Goal: Task Accomplishment & Management: Manage account settings

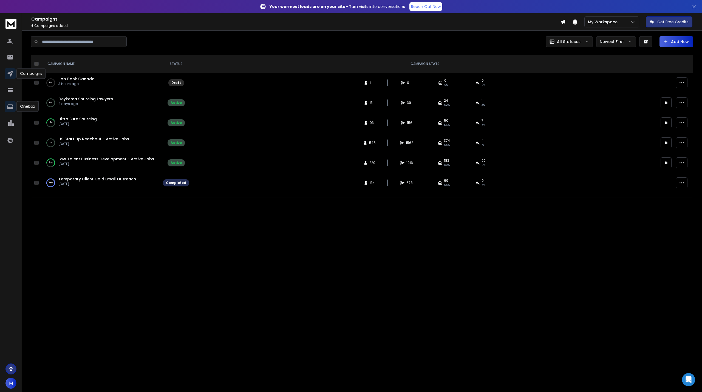
click at [5, 108] on link at bounding box center [10, 106] width 11 height 11
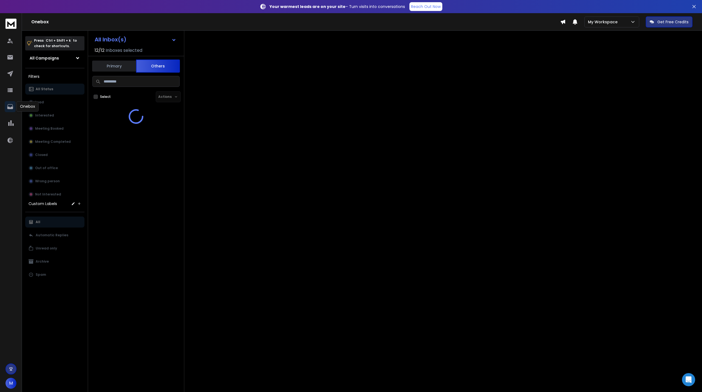
click at [150, 63] on button "Others" at bounding box center [158, 66] width 44 height 13
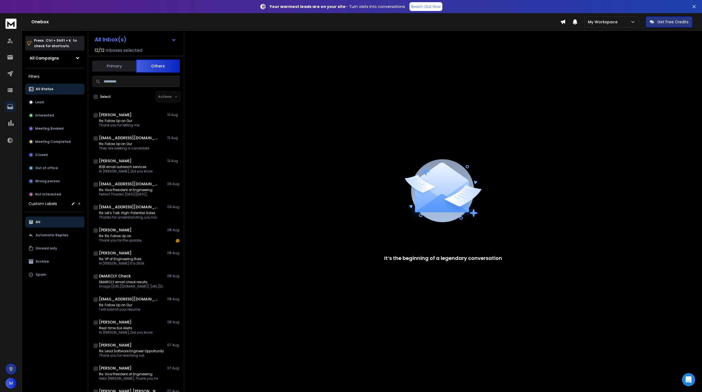
click at [128, 67] on button "Primary" at bounding box center [114, 66] width 44 height 12
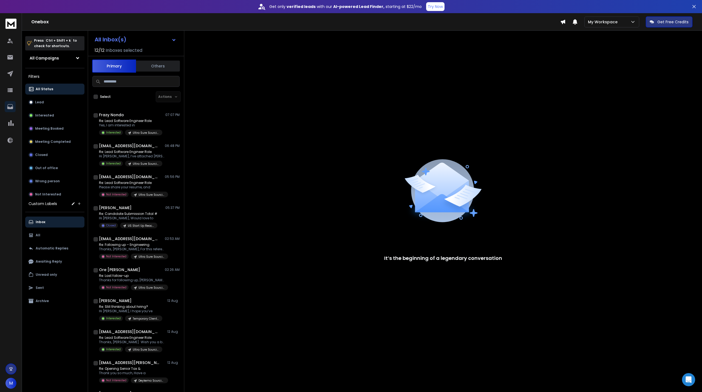
click at [162, 67] on button "Others" at bounding box center [158, 66] width 44 height 12
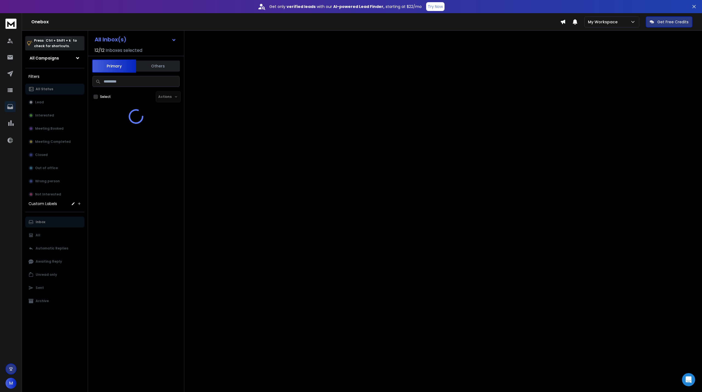
click at [128, 66] on button "Primary" at bounding box center [114, 66] width 44 height 13
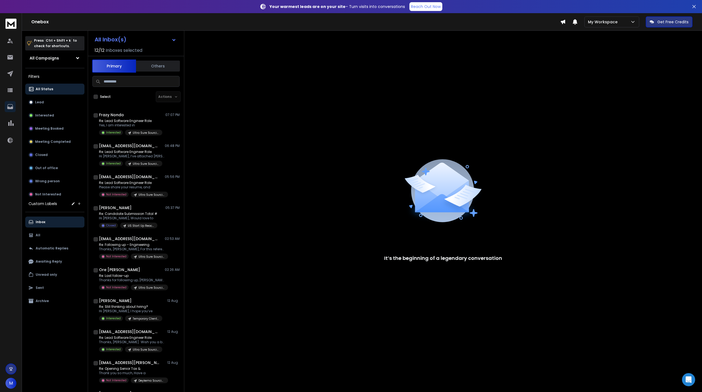
click at [143, 67] on button "Others" at bounding box center [158, 66] width 44 height 12
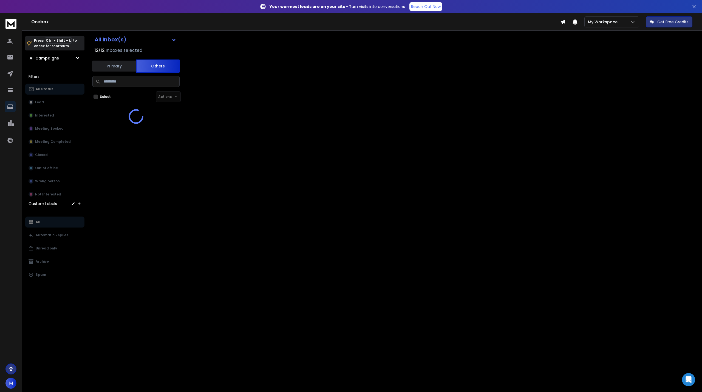
click at [115, 67] on button "Primary" at bounding box center [114, 66] width 44 height 12
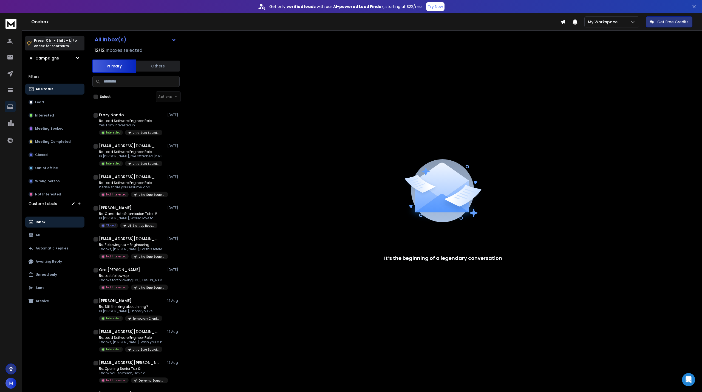
click at [156, 72] on button "Others" at bounding box center [158, 66] width 44 height 12
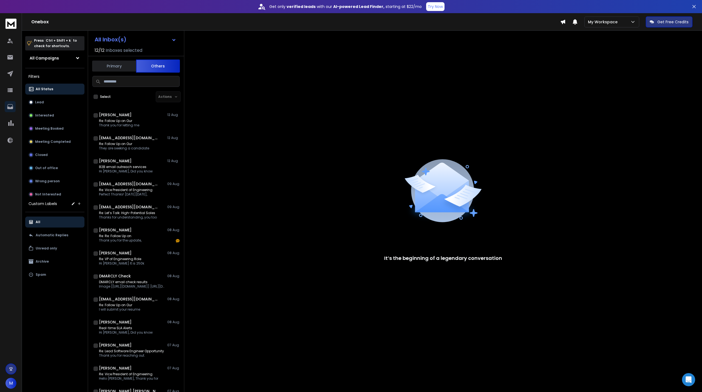
click at [118, 66] on button "Primary" at bounding box center [114, 66] width 44 height 12
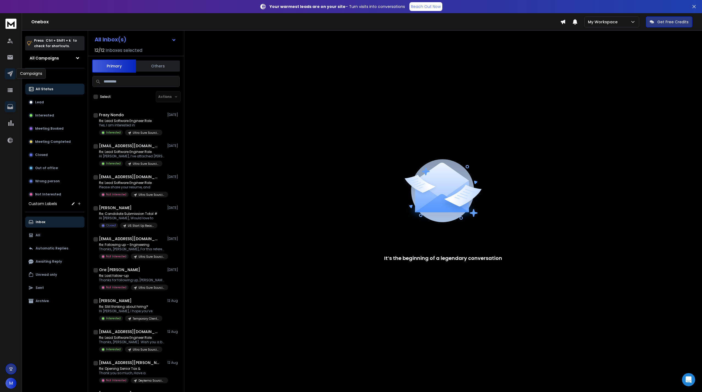
click at [5, 78] on link at bounding box center [10, 73] width 11 height 11
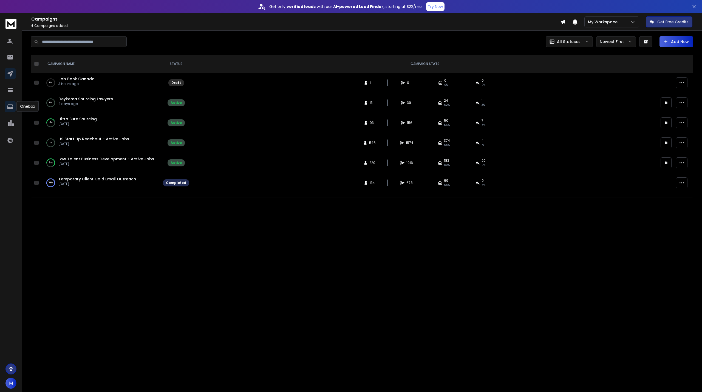
click at [8, 108] on icon at bounding box center [10, 106] width 6 height 5
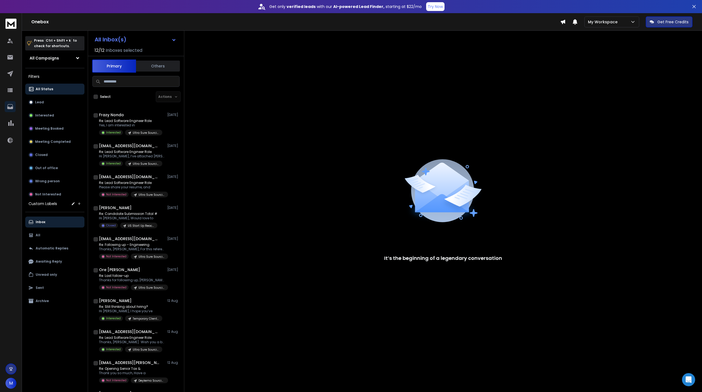
click at [150, 64] on button "Others" at bounding box center [158, 66] width 44 height 12
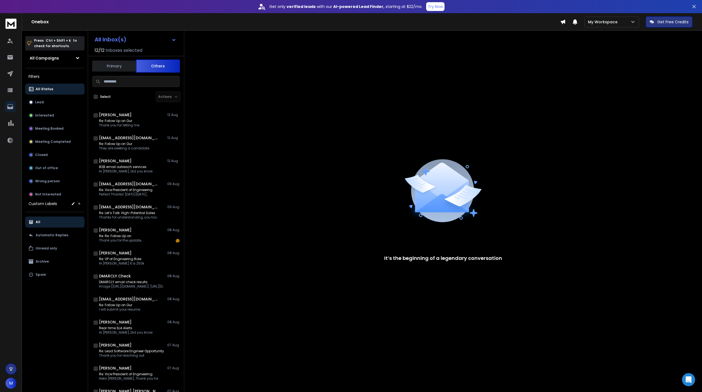
click at [104, 66] on button "Primary" at bounding box center [114, 66] width 44 height 12
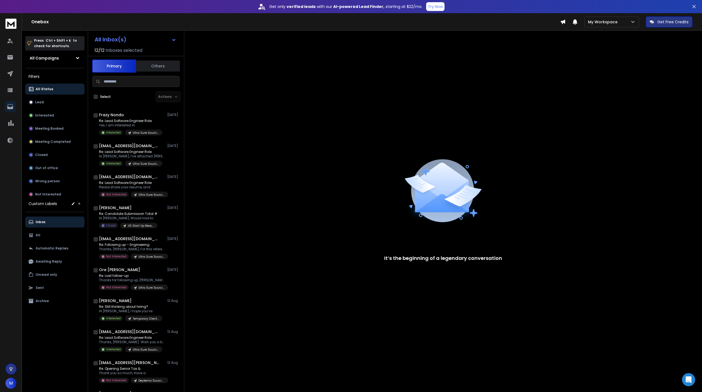
click at [162, 67] on button "Others" at bounding box center [158, 66] width 44 height 12
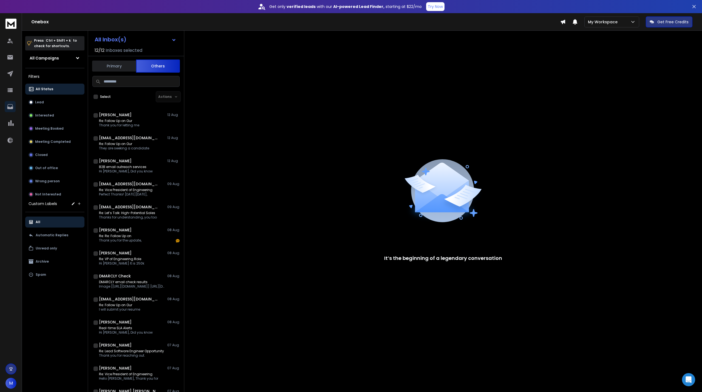
click at [114, 63] on button "Primary" at bounding box center [114, 66] width 44 height 12
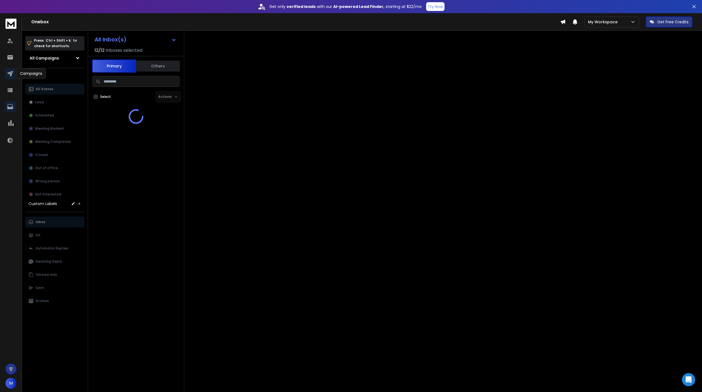
click at [10, 74] on icon at bounding box center [10, 74] width 6 height 6
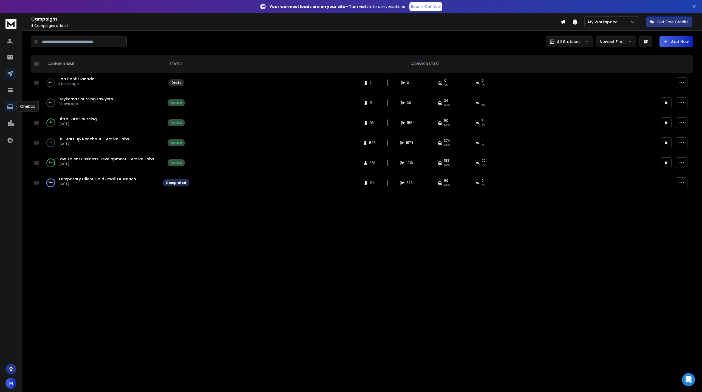
click at [7, 108] on icon at bounding box center [10, 106] width 7 height 7
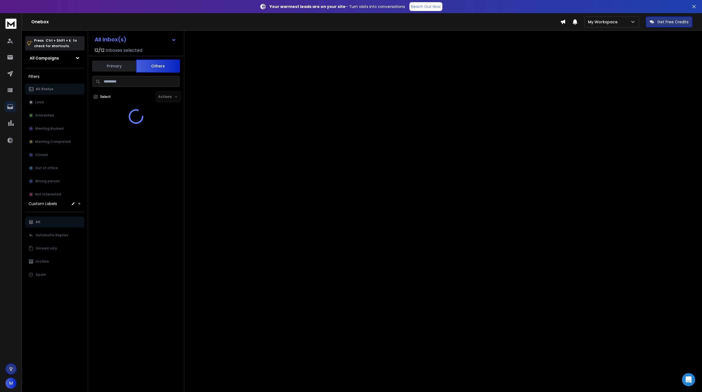
click at [165, 67] on button "Others" at bounding box center [158, 66] width 44 height 13
click at [131, 66] on button "Primary" at bounding box center [114, 66] width 44 height 13
click at [162, 65] on button "Others" at bounding box center [158, 66] width 44 height 13
click at [108, 65] on button "Primary" at bounding box center [114, 66] width 44 height 13
click at [146, 63] on button "Others" at bounding box center [158, 66] width 44 height 13
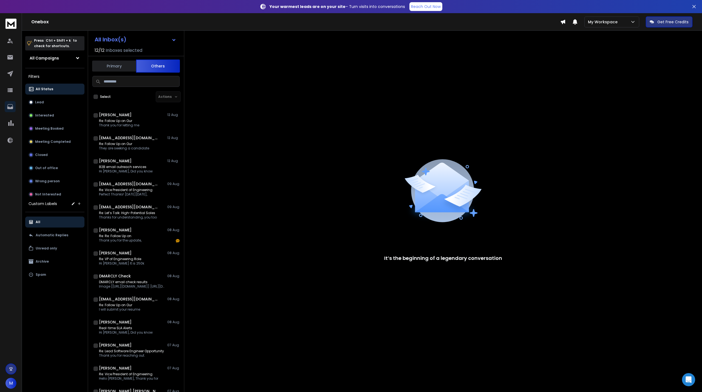
click at [114, 65] on button "Primary" at bounding box center [114, 66] width 44 height 12
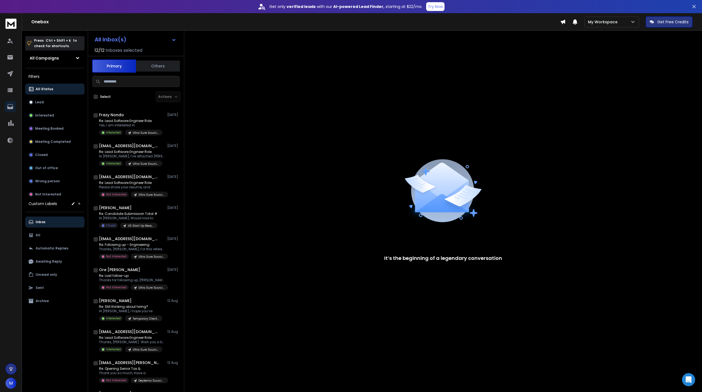
click at [162, 66] on button "Others" at bounding box center [158, 66] width 44 height 12
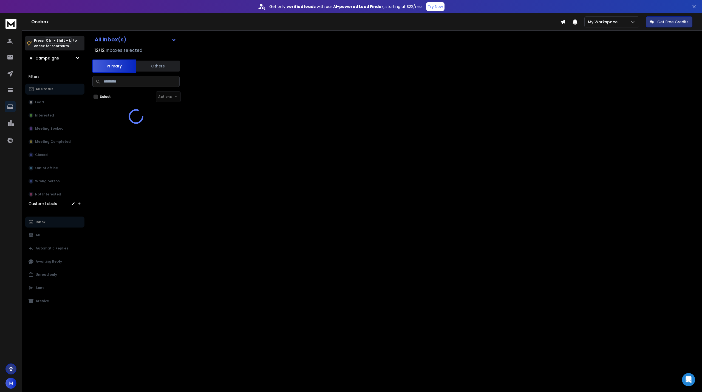
click at [114, 68] on button "Primary" at bounding box center [114, 66] width 44 height 13
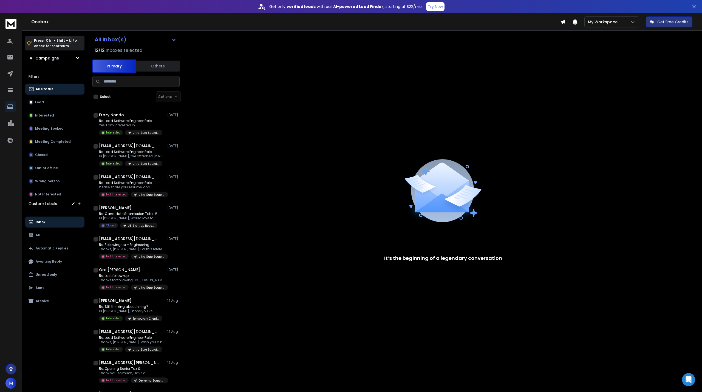
click at [137, 66] on button "Others" at bounding box center [158, 66] width 44 height 12
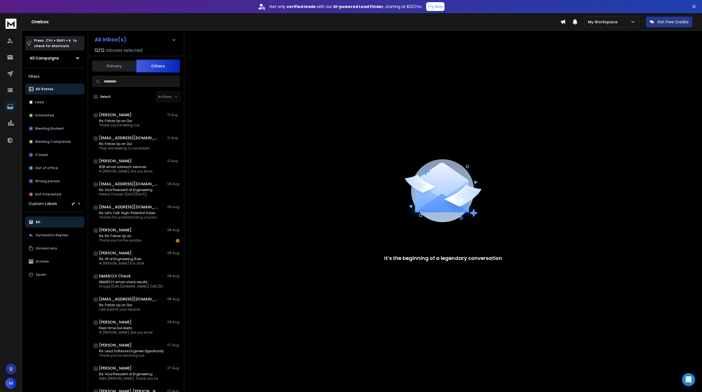
click at [118, 64] on button "Primary" at bounding box center [114, 66] width 44 height 12
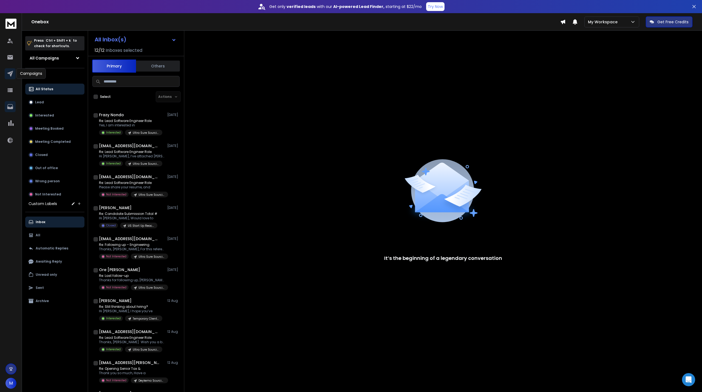
click at [12, 73] on icon at bounding box center [10, 74] width 6 height 6
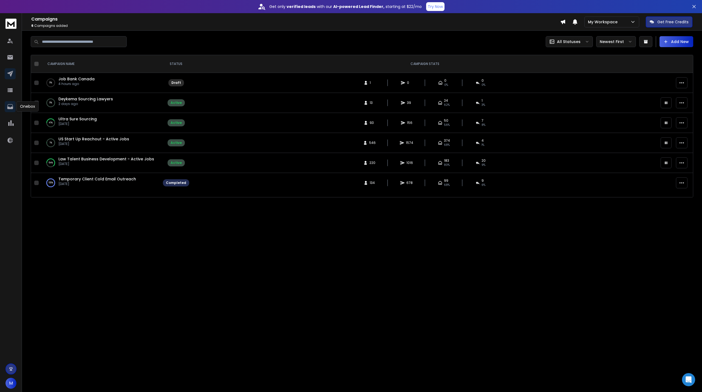
click at [9, 107] on icon at bounding box center [10, 106] width 6 height 5
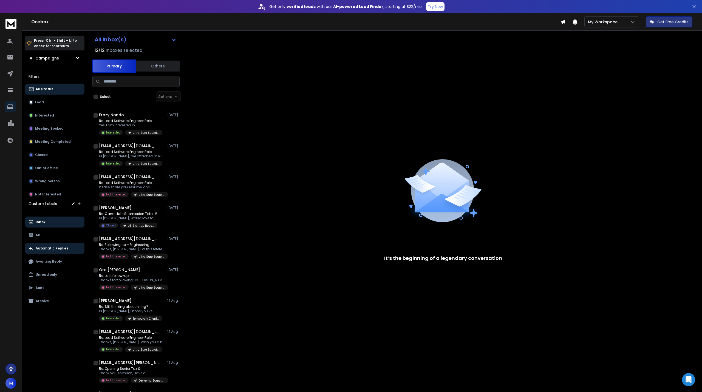
click at [47, 249] on p "Automatic Replies" at bounding box center [52, 248] width 33 height 4
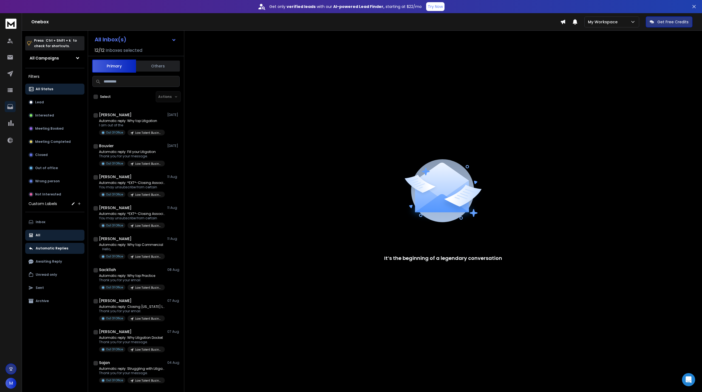
click at [53, 233] on button "All" at bounding box center [54, 235] width 59 height 11
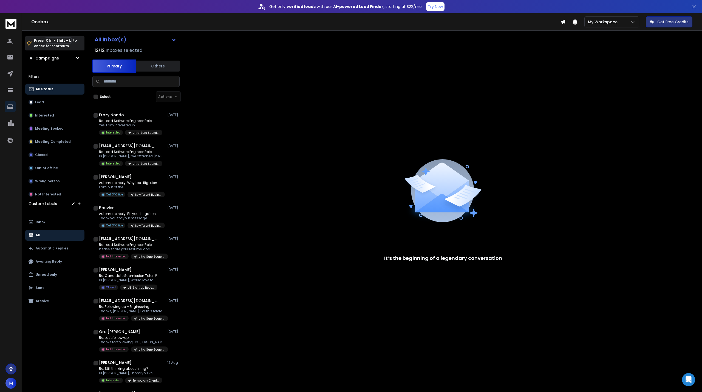
click at [155, 71] on button "Others" at bounding box center [158, 66] width 44 height 12
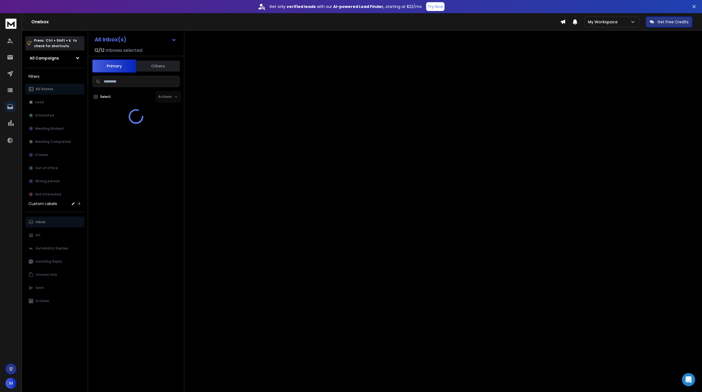
click at [107, 61] on button "Primary" at bounding box center [114, 66] width 44 height 13
click at [149, 67] on button "Others" at bounding box center [158, 66] width 44 height 13
click at [129, 64] on button "Primary" at bounding box center [114, 66] width 44 height 12
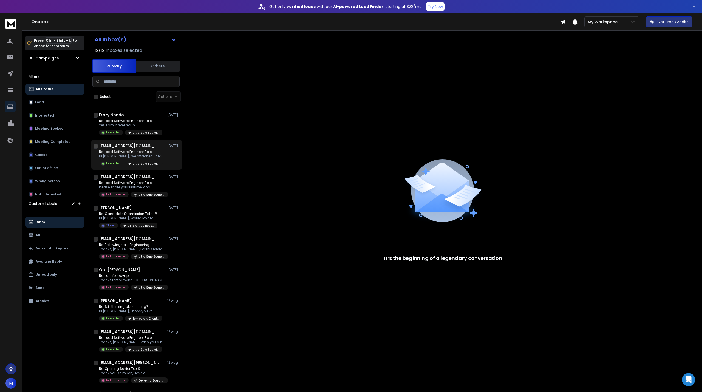
click at [122, 144] on h1 "[EMAIL_ADDRESS][DOMAIN_NAME]" at bounding box center [129, 145] width 60 height 5
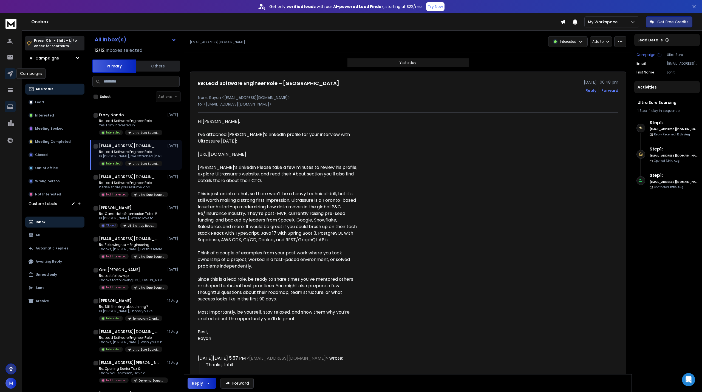
click at [9, 73] on icon at bounding box center [10, 74] width 6 height 6
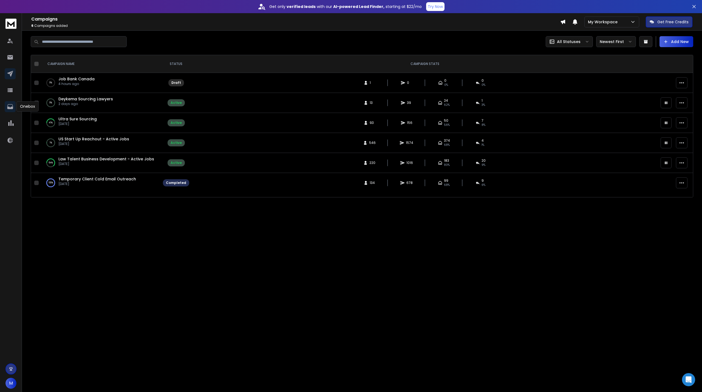
click at [9, 105] on icon at bounding box center [10, 106] width 7 height 7
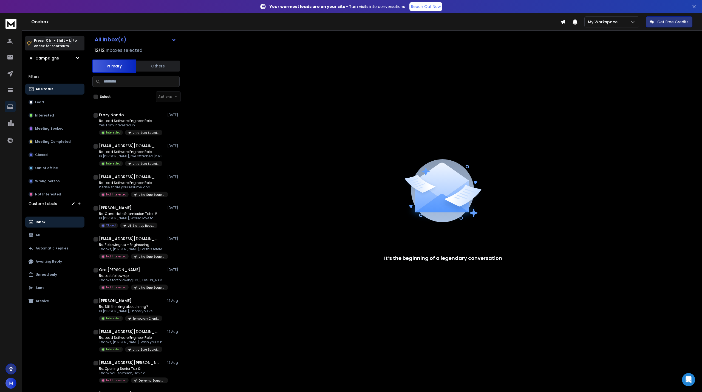
click at [160, 73] on div "Primary Others Select Actions Frazy Nondo [DATE] Re: Lead Software Engineer Rol…" at bounding box center [136, 229] width 96 height 337
click at [160, 67] on button "Others" at bounding box center [158, 66] width 44 height 12
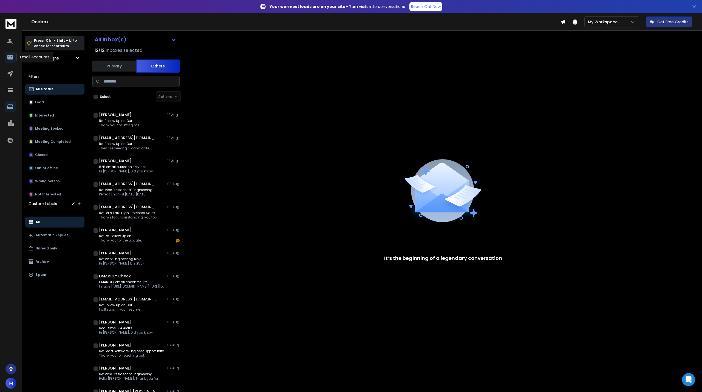
click at [9, 54] on icon at bounding box center [10, 57] width 7 height 7
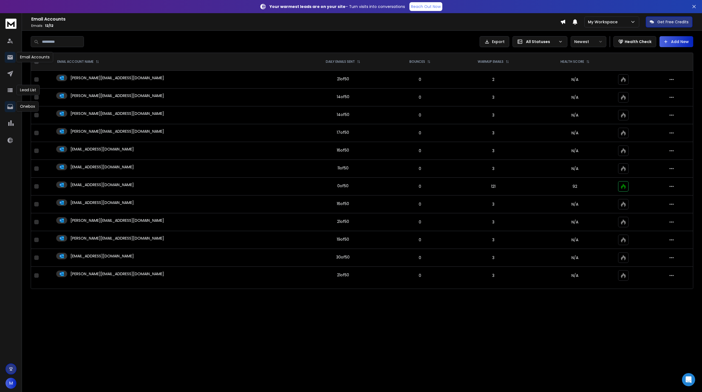
click at [14, 104] on link at bounding box center [10, 106] width 11 height 11
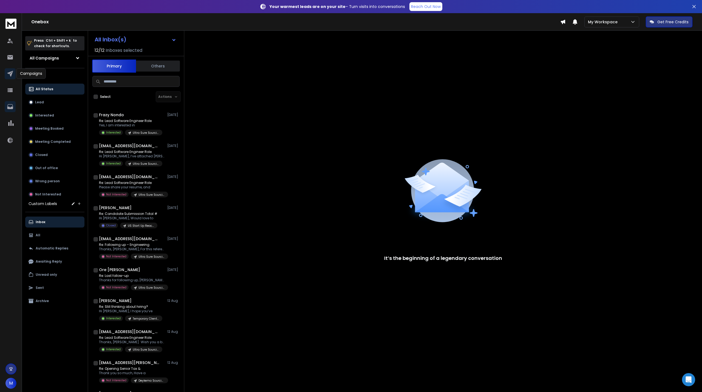
click at [8, 76] on icon at bounding box center [10, 73] width 7 height 7
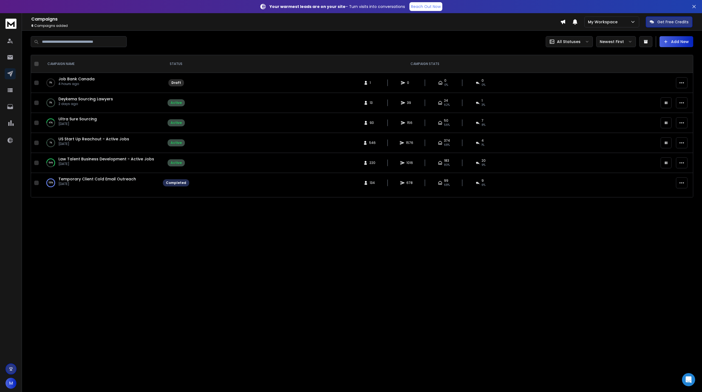
click at [7, 116] on div at bounding box center [11, 91] width 13 height 113
click at [8, 111] on link at bounding box center [10, 106] width 11 height 11
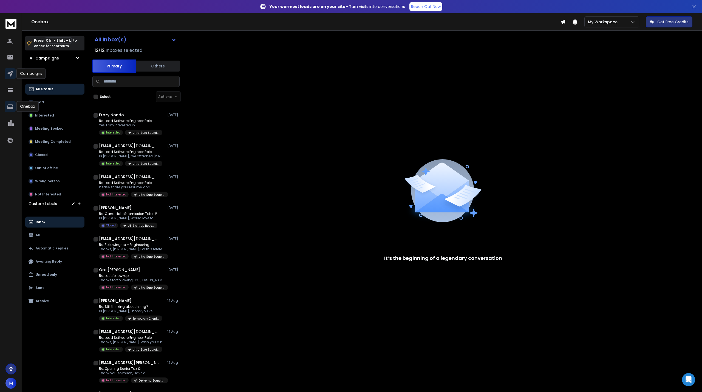
click at [14, 72] on link at bounding box center [10, 73] width 11 height 11
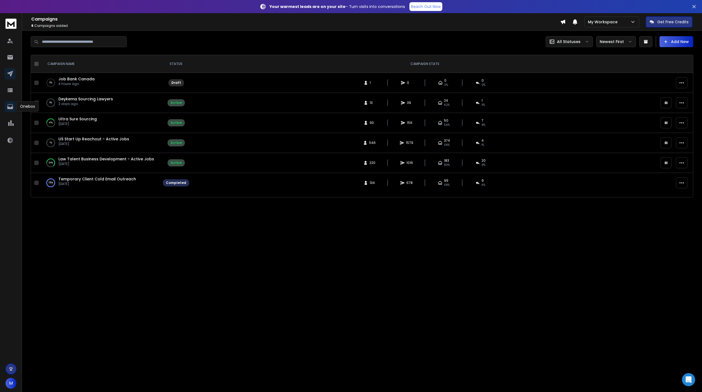
click at [7, 107] on icon at bounding box center [10, 106] width 7 height 7
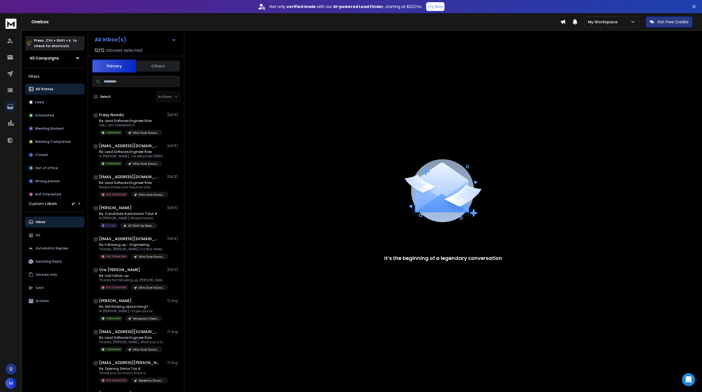
click at [157, 70] on button "Others" at bounding box center [158, 66] width 44 height 12
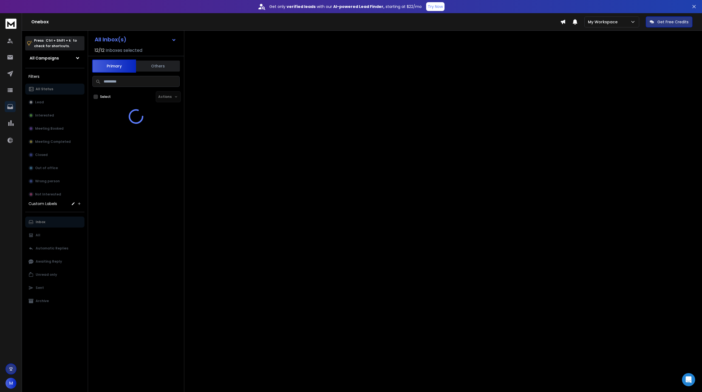
click at [123, 68] on button "Primary" at bounding box center [114, 66] width 44 height 13
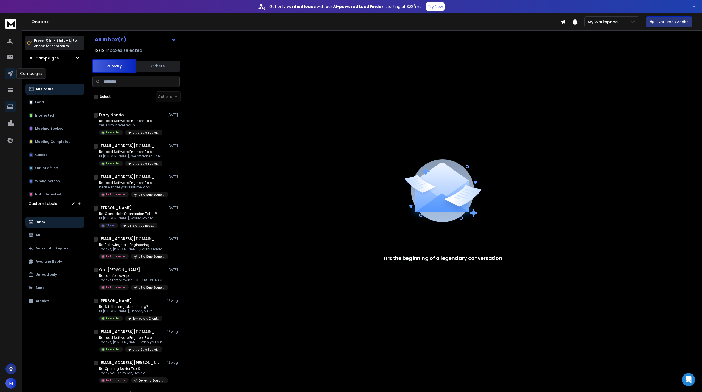
click at [15, 70] on body "Get only verified leads with our AI-powered Lead Finder, starting at $22/mo Try…" at bounding box center [351, 201] width 702 height 403
click at [14, 70] on link at bounding box center [10, 73] width 11 height 11
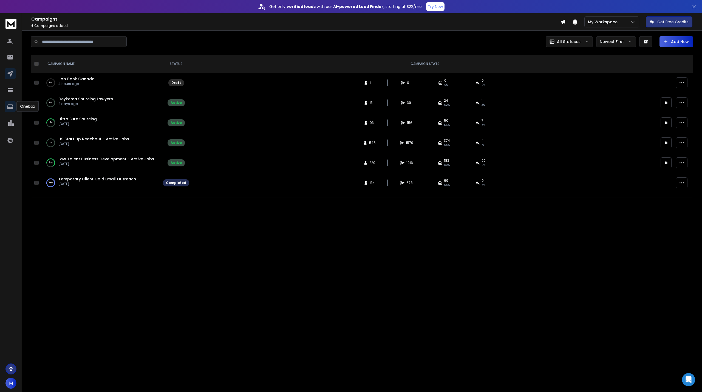
click at [8, 106] on icon at bounding box center [10, 106] width 7 height 7
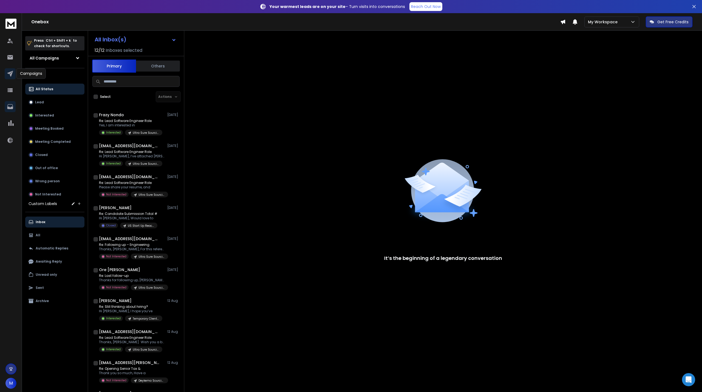
click at [10, 76] on icon at bounding box center [10, 74] width 6 height 6
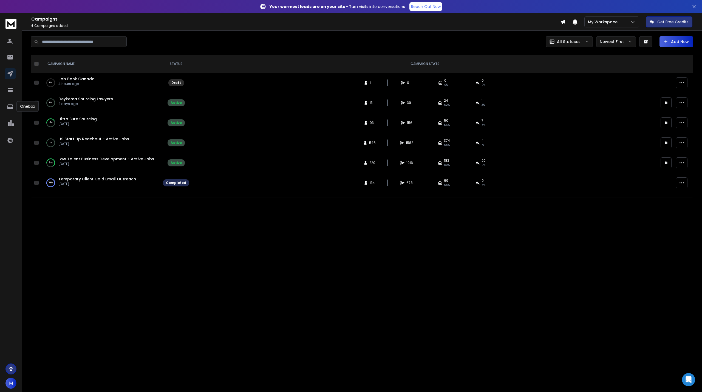
click at [3, 107] on div "M" at bounding box center [11, 203] width 22 height 381
click at [6, 107] on link at bounding box center [10, 106] width 11 height 11
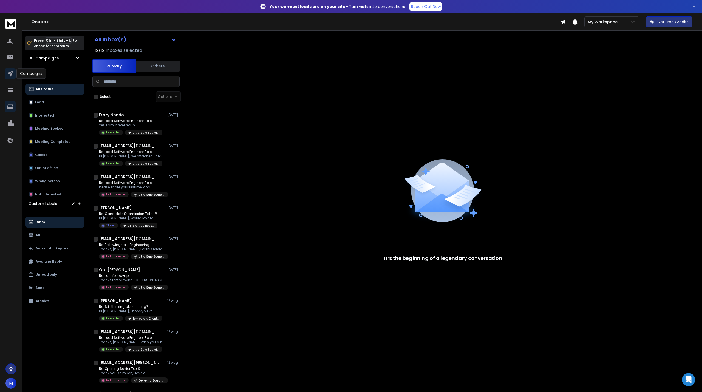
click at [11, 76] on icon at bounding box center [10, 74] width 6 height 6
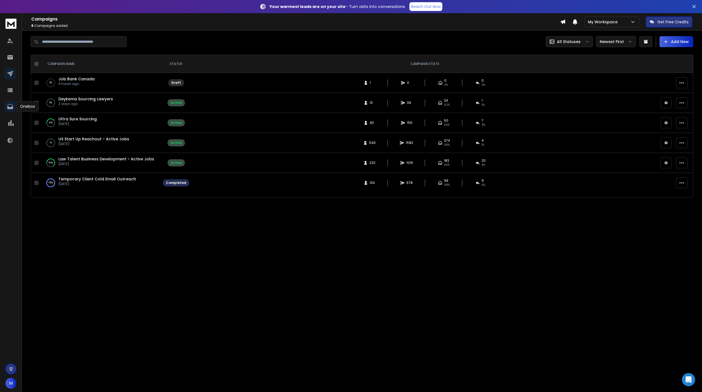
click at [9, 107] on icon at bounding box center [10, 106] width 6 height 5
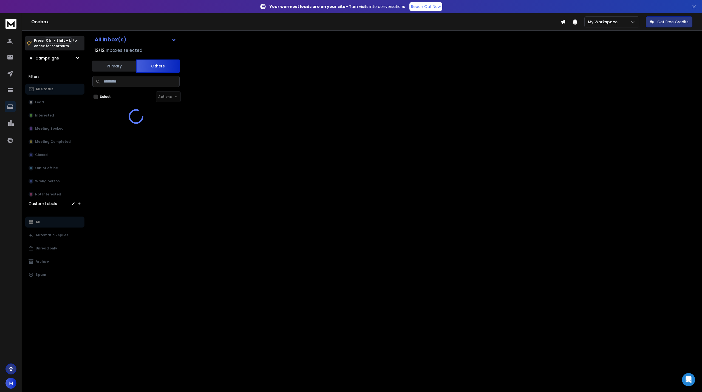
click at [157, 66] on button "Others" at bounding box center [158, 66] width 44 height 13
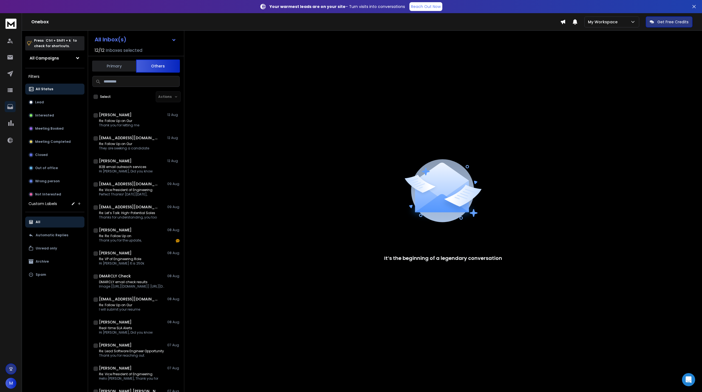
click at [121, 68] on button "Primary" at bounding box center [114, 66] width 44 height 12
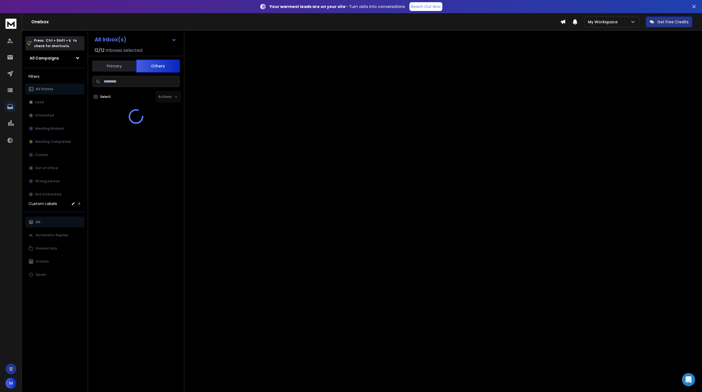
click at [160, 65] on button "Others" at bounding box center [158, 66] width 44 height 13
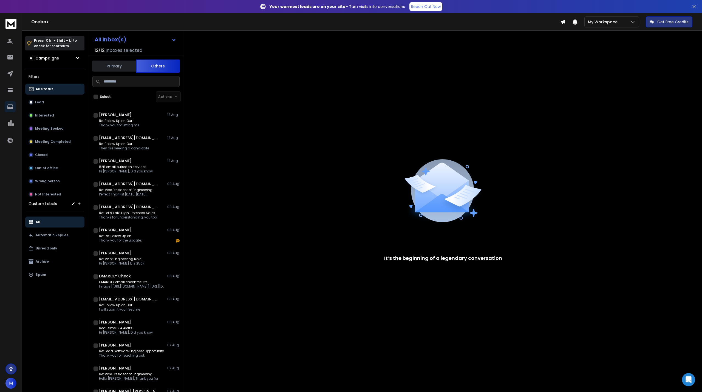
click at [114, 66] on button "Primary" at bounding box center [114, 66] width 44 height 12
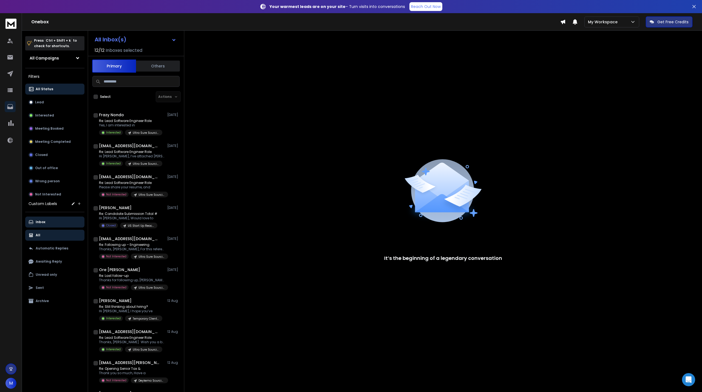
click at [36, 235] on p "All" at bounding box center [38, 235] width 5 height 4
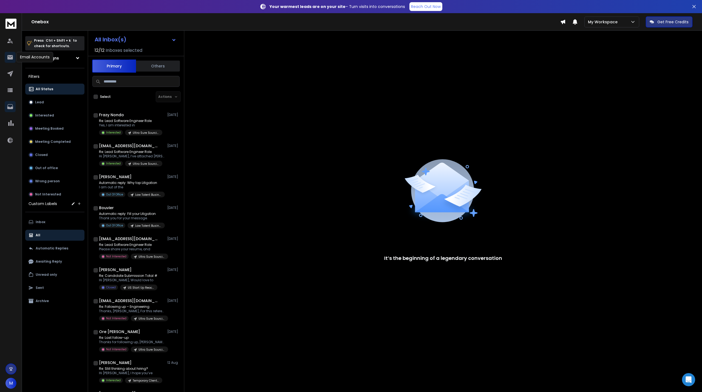
click at [8, 61] on link at bounding box center [10, 57] width 11 height 11
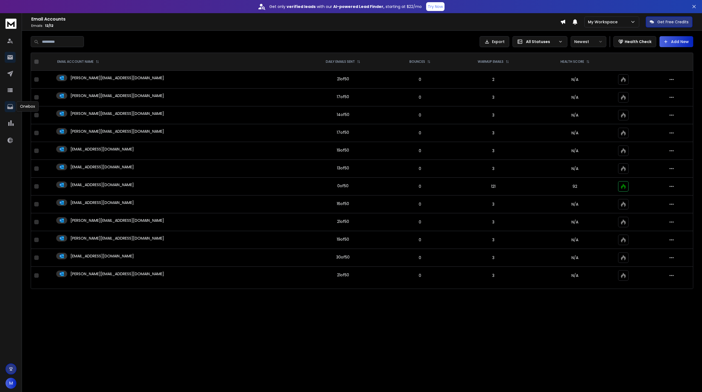
click at [5, 109] on link at bounding box center [10, 106] width 11 height 11
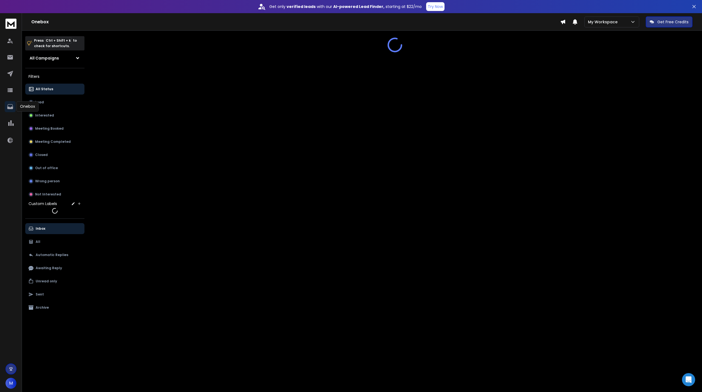
click at [7, 108] on icon at bounding box center [10, 106] width 7 height 7
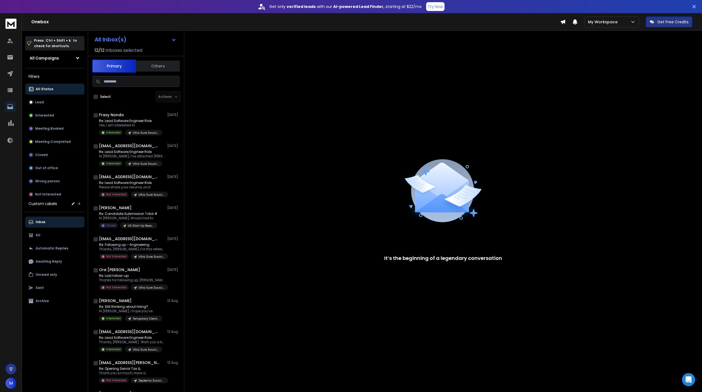
click at [149, 63] on button "Others" at bounding box center [158, 66] width 44 height 12
click at [156, 70] on button "Others" at bounding box center [158, 66] width 44 height 12
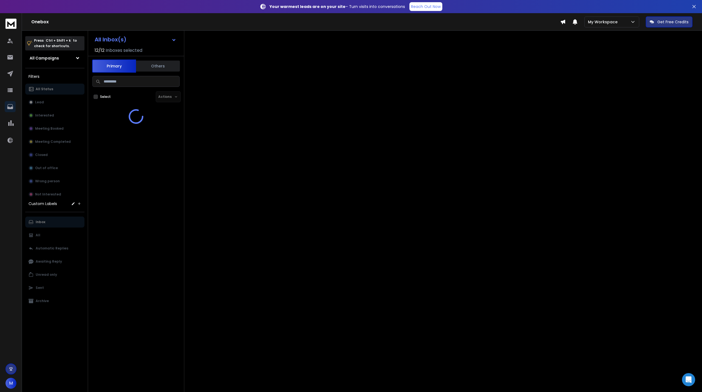
click at [126, 69] on button "Primary" at bounding box center [114, 66] width 44 height 13
click at [11, 76] on icon at bounding box center [10, 73] width 7 height 7
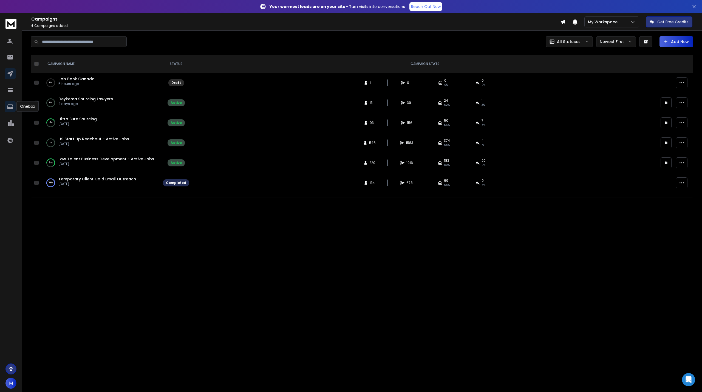
click at [12, 106] on icon at bounding box center [10, 106] width 7 height 7
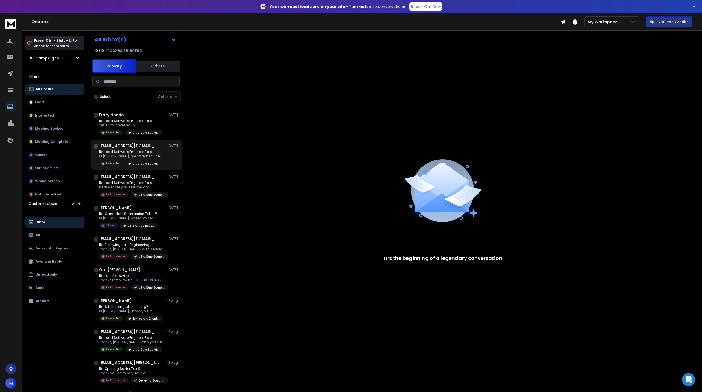
click at [140, 147] on div "tlohit9@gmail.com 13 Aug" at bounding box center [139, 145] width 81 height 5
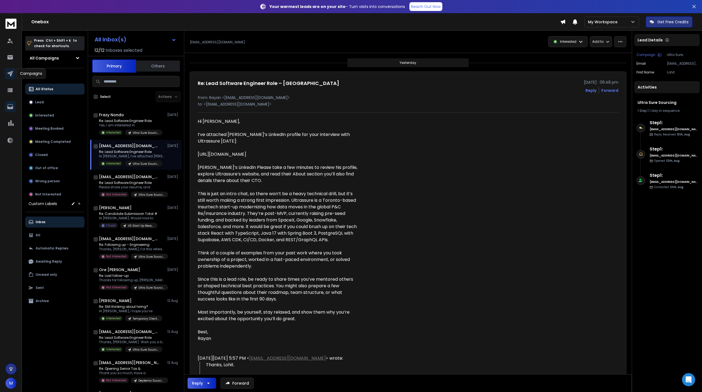
click at [8, 74] on icon at bounding box center [10, 73] width 7 height 7
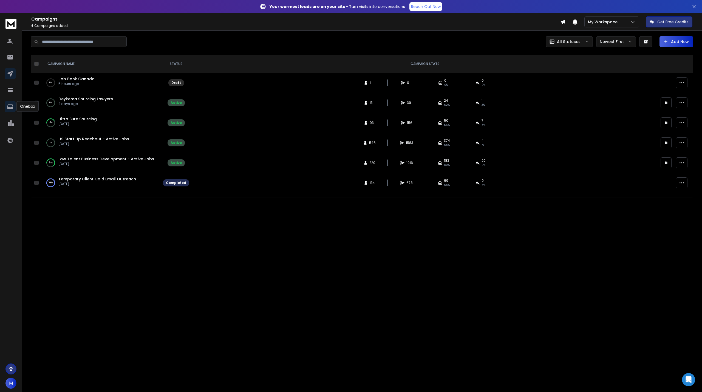
click at [8, 107] on icon at bounding box center [10, 106] width 6 height 5
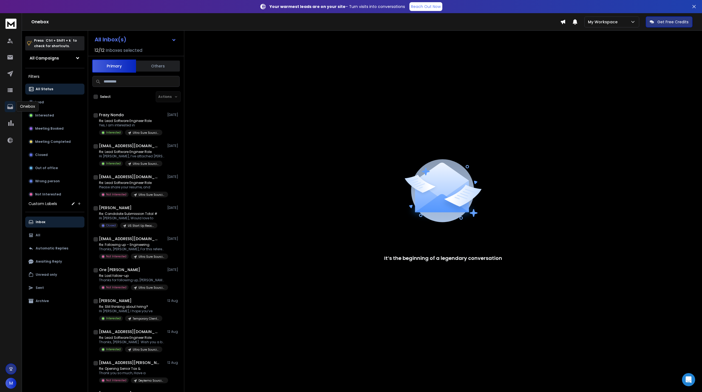
click at [151, 67] on button "Others" at bounding box center [158, 66] width 44 height 12
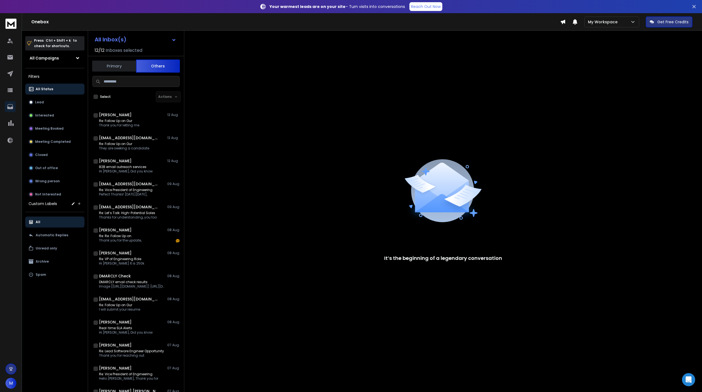
click at [126, 65] on button "Primary" at bounding box center [114, 66] width 44 height 12
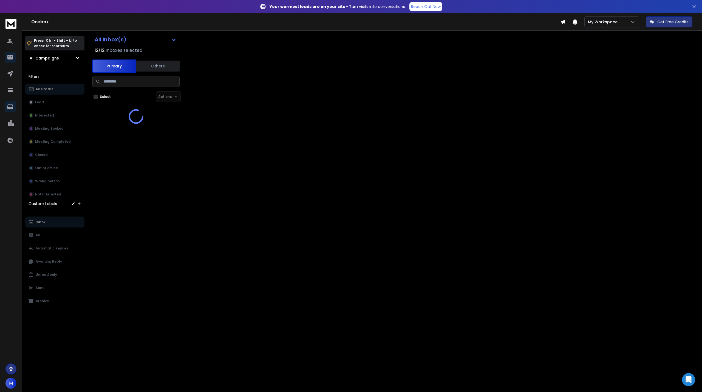
click at [5, 58] on link at bounding box center [10, 57] width 11 height 11
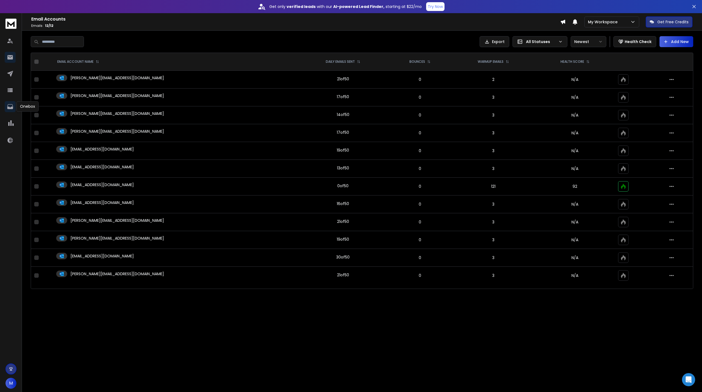
click at [5, 107] on link at bounding box center [10, 106] width 11 height 11
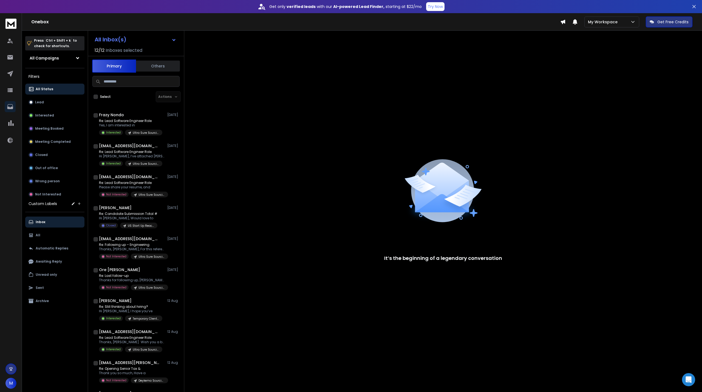
click at [156, 71] on button "Others" at bounding box center [158, 66] width 44 height 12
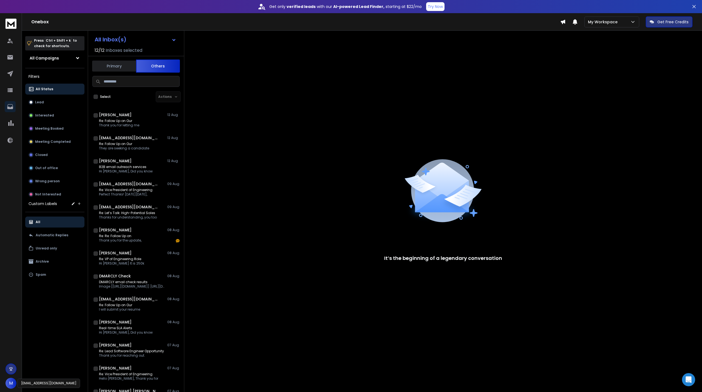
click at [11, 386] on span "M" at bounding box center [10, 383] width 11 height 11
click at [40, 380] on div "Logout" at bounding box center [50, 382] width 52 height 9
